Goal: Task Accomplishment & Management: Use online tool/utility

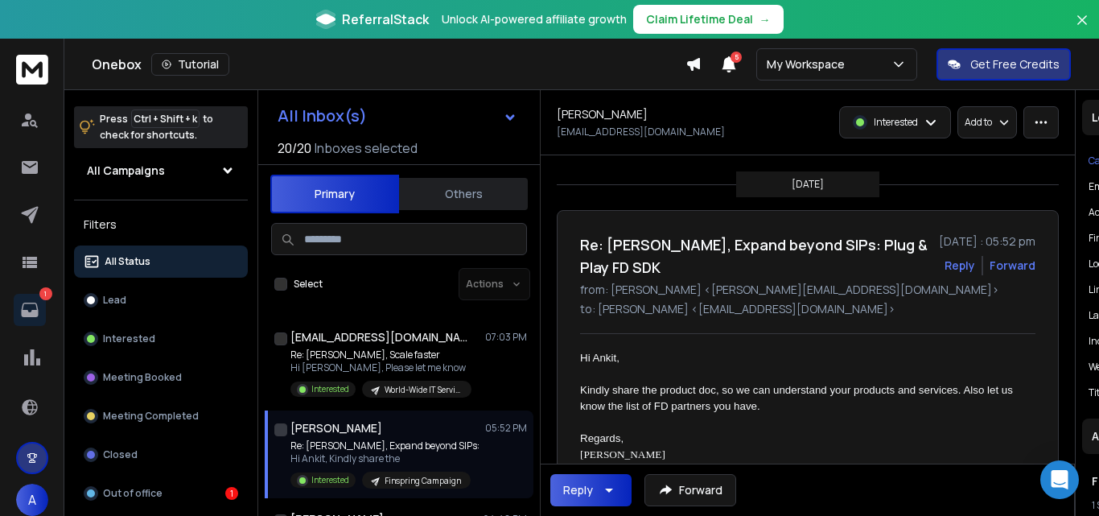
scroll to position [100, 0]
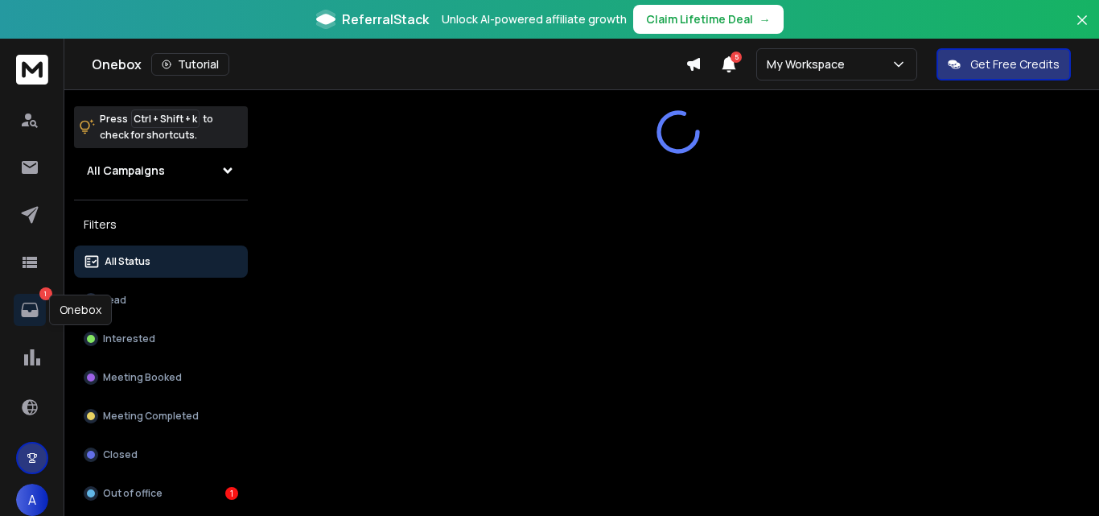
click at [34, 305] on icon at bounding box center [29, 309] width 19 height 19
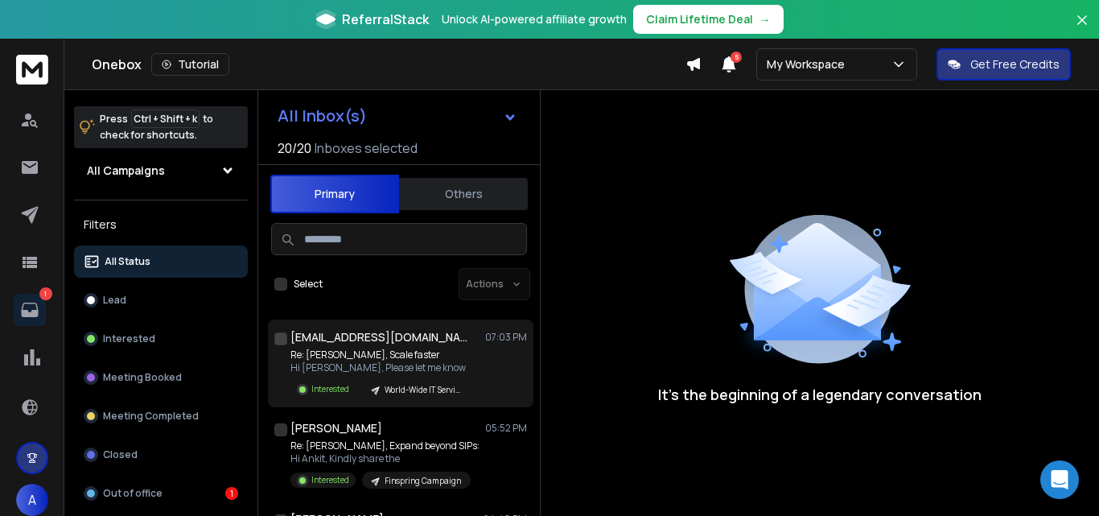
click at [375, 338] on h1 "[EMAIL_ADDRESS][DOMAIN_NAME] +1" at bounding box center [379, 337] width 177 height 16
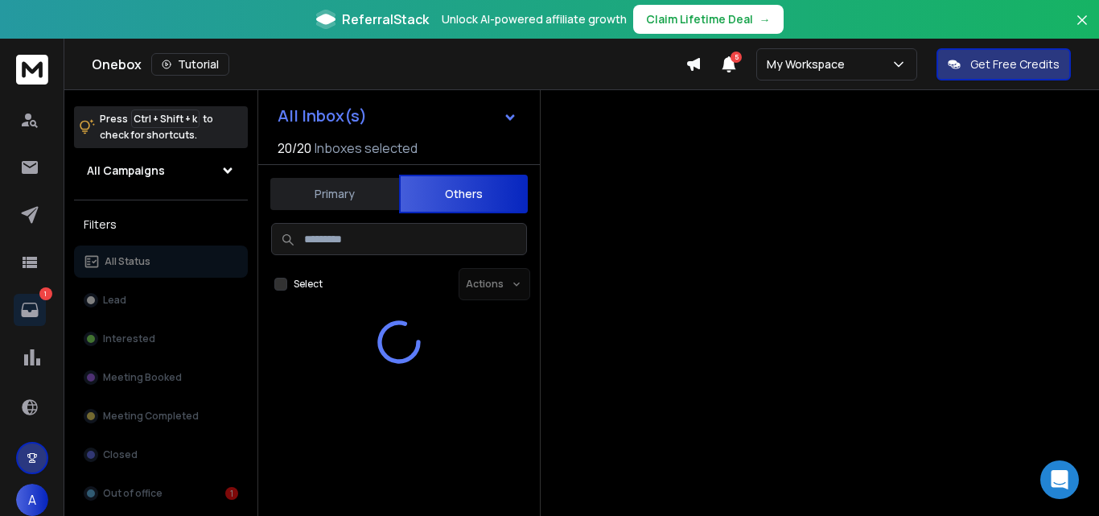
click at [454, 195] on button "Others" at bounding box center [463, 194] width 129 height 39
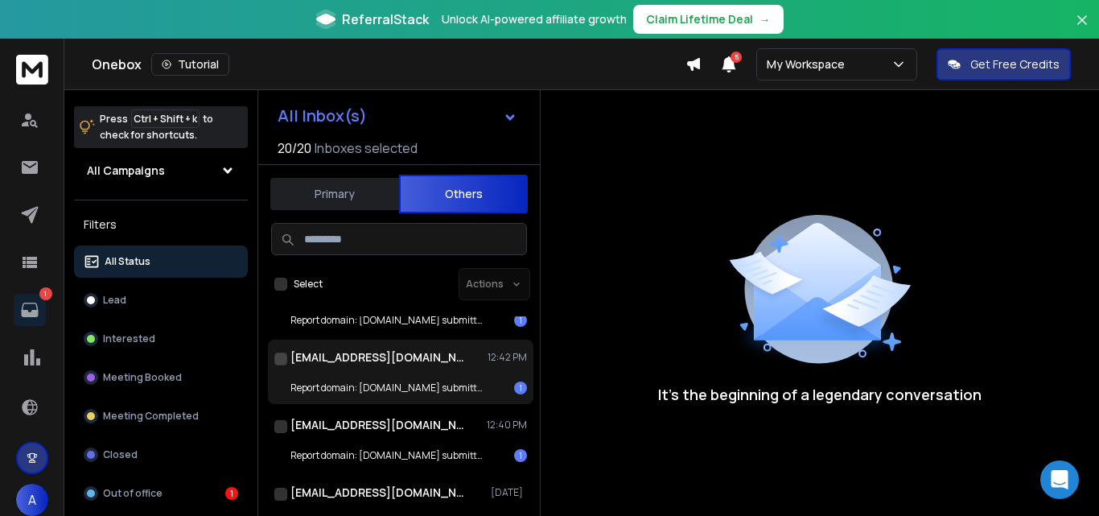
scroll to position [52, 0]
